Goal: Task Accomplishment & Management: Manage account settings

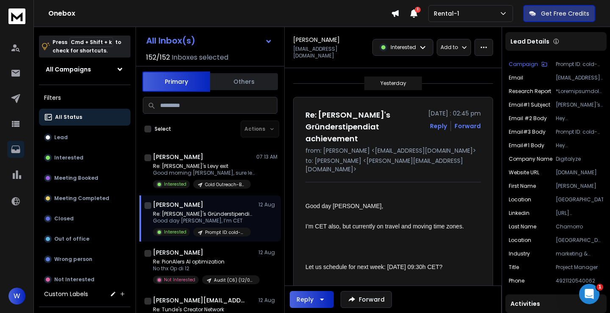
click at [90, 121] on button "All Status" at bounding box center [85, 117] width 92 height 17
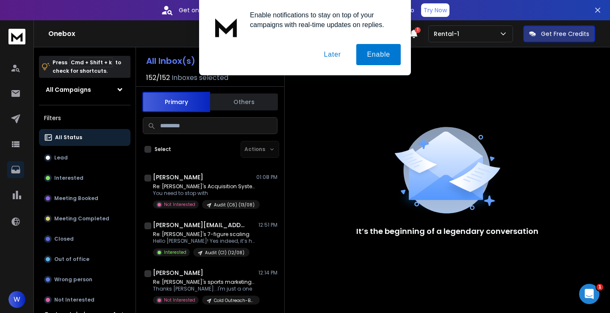
click at [329, 57] on button "Later" at bounding box center [332, 54] width 38 height 21
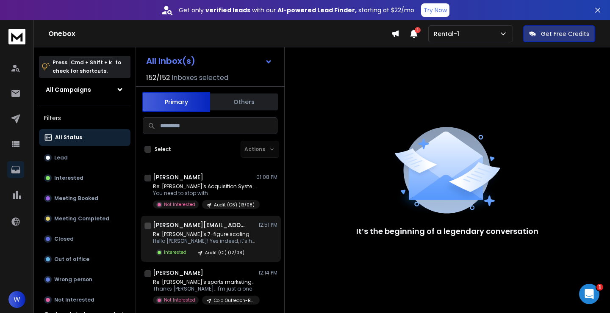
click at [195, 234] on p "Re: Zahid's 7-figure scaling" at bounding box center [204, 234] width 102 height 7
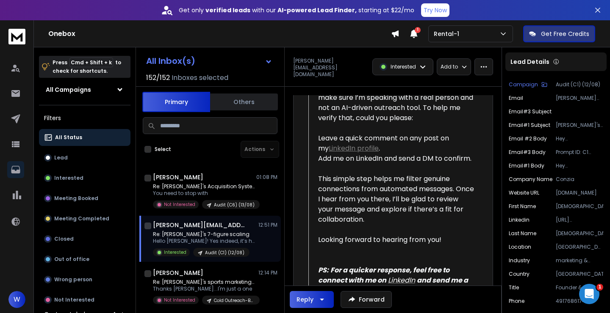
scroll to position [281, 0]
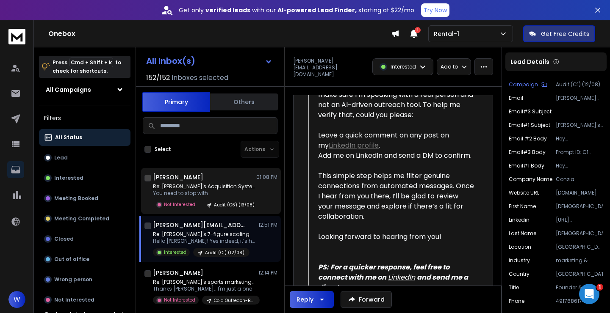
click at [183, 192] on p "You need to stop with" at bounding box center [204, 193] width 102 height 7
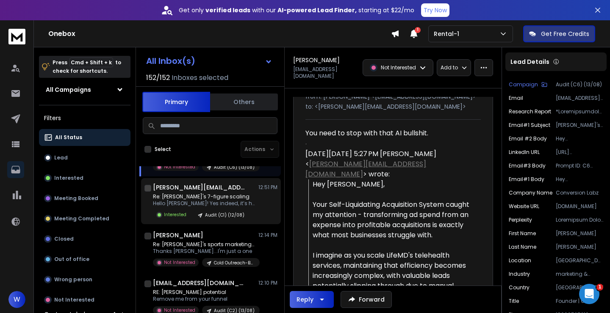
scroll to position [40, 0]
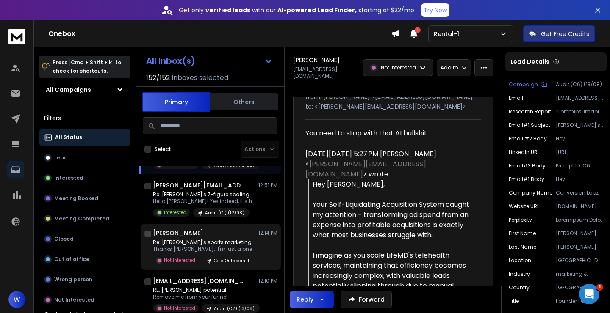
click at [211, 241] on p "Re: Rob's sports marketing legacy" at bounding box center [204, 242] width 102 height 7
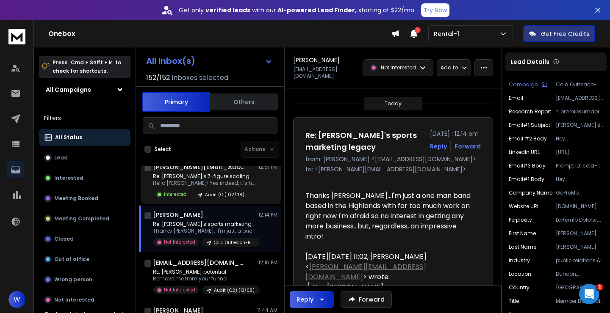
scroll to position [99, 0]
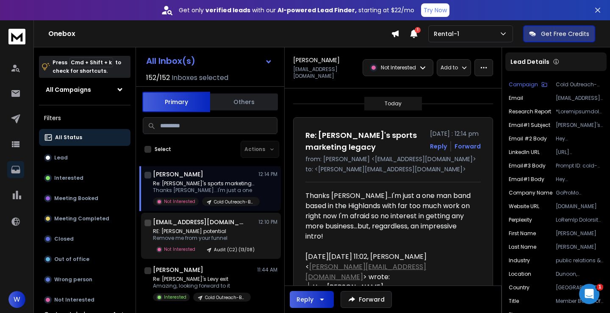
click at [204, 227] on div "grant@themercatoagency.com 12:10 PM RE: Grant's AI potential Remove me from you…" at bounding box center [215, 236] width 125 height 36
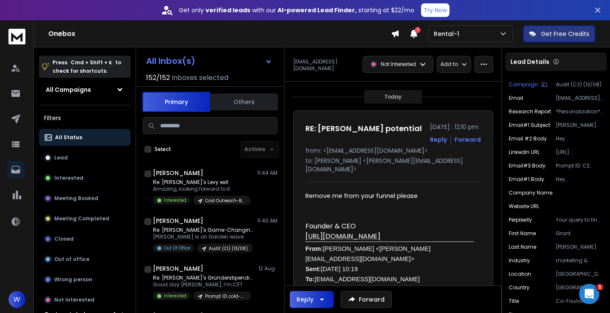
scroll to position [0, 0]
